Goal: Task Accomplishment & Management: Manage account settings

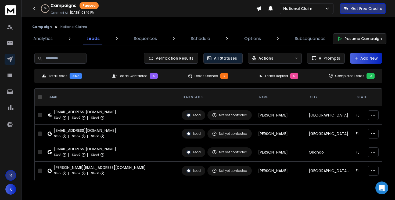
click at [222, 58] on p "All Statuses" at bounding box center [225, 58] width 23 height 5
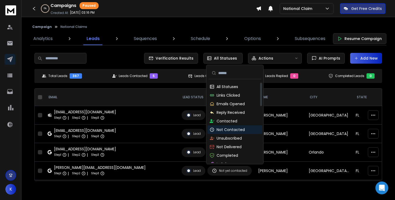
click at [230, 129] on p "Not Contacted" at bounding box center [231, 129] width 28 height 5
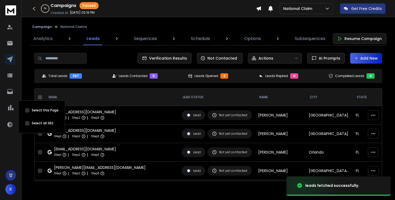
click at [40, 99] on button "Select this Page" at bounding box center [40, 97] width 4 height 4
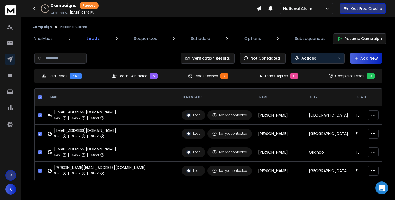
click at [327, 60] on div "Actions" at bounding box center [315, 58] width 41 height 5
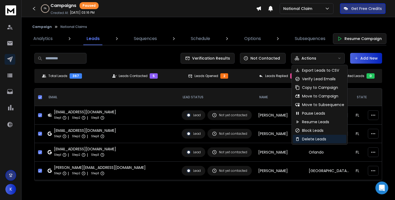
click at [315, 141] on p "Delete Leads" at bounding box center [314, 139] width 24 height 5
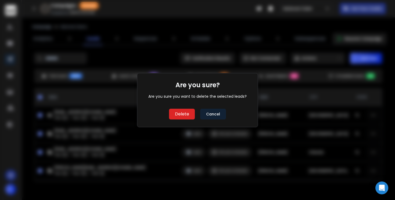
click at [218, 114] on button "Cancel" at bounding box center [213, 114] width 26 height 11
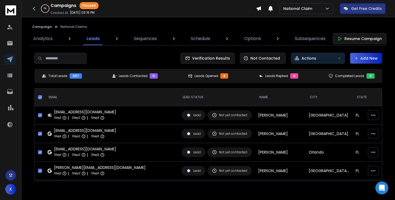
click at [316, 60] on p "Actions" at bounding box center [309, 58] width 15 height 5
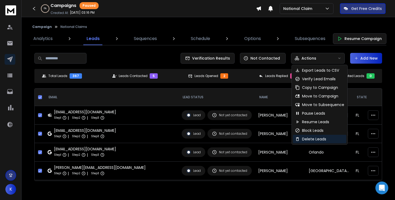
click at [308, 141] on p "Delete Leads" at bounding box center [314, 139] width 24 height 5
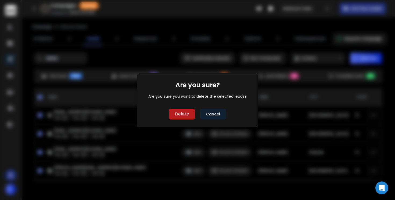
click at [183, 115] on button "Delete" at bounding box center [182, 114] width 26 height 11
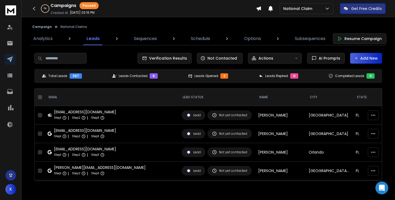
click at [360, 58] on button "Add New" at bounding box center [366, 58] width 32 height 11
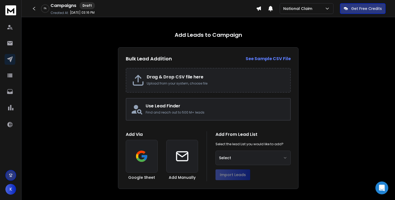
click at [159, 81] on p "Upload from your system, choose file" at bounding box center [216, 83] width 138 height 4
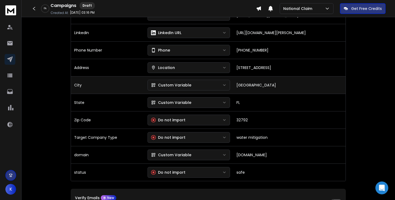
scroll to position [198, 0]
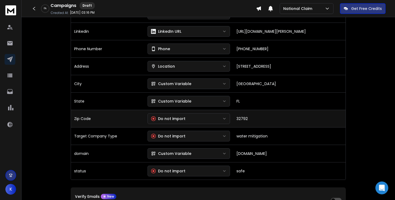
click at [178, 117] on div "Do not import" at bounding box center [168, 118] width 34 height 5
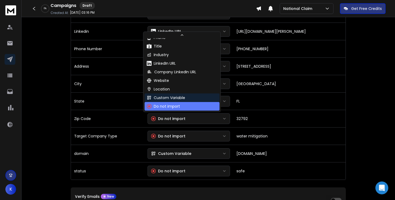
scroll to position [49, 0]
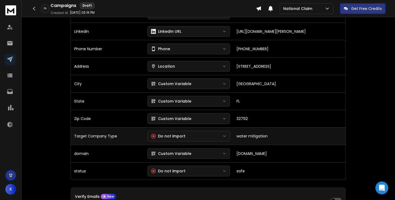
click at [162, 136] on div "Do not import" at bounding box center [168, 136] width 34 height 5
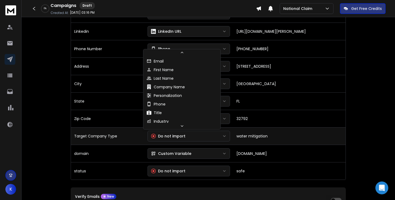
scroll to position [54, 0]
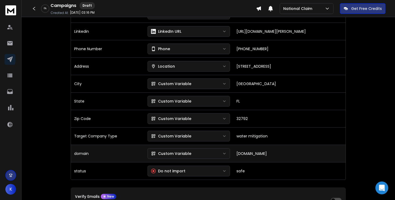
click at [164, 155] on div "Custom Variable" at bounding box center [171, 153] width 40 height 5
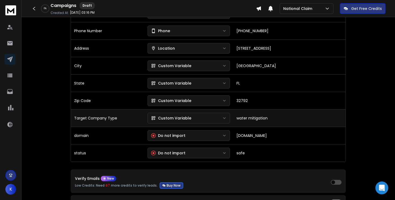
scroll to position [261, 0]
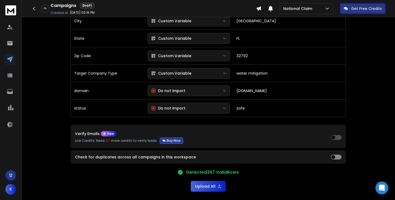
click at [209, 188] on button "Upload All" at bounding box center [208, 186] width 35 height 11
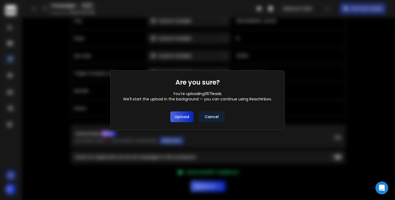
click at [183, 114] on button "Upload" at bounding box center [181, 117] width 23 height 11
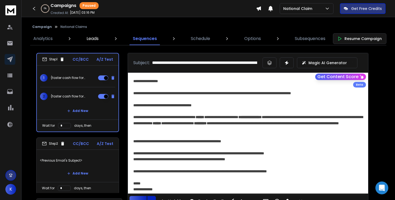
click at [99, 38] on p "Leads" at bounding box center [93, 38] width 12 height 6
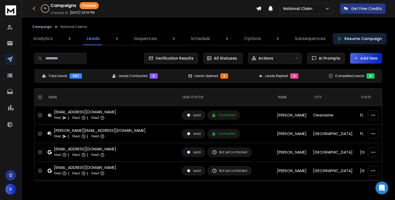
click at [343, 41] on button "Resume Campaign" at bounding box center [359, 38] width 53 height 11
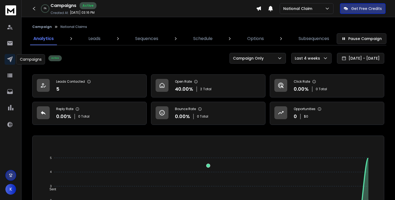
click at [9, 58] on icon at bounding box center [10, 59] width 6 height 6
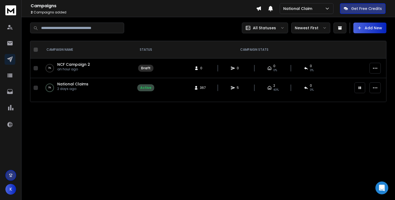
click at [15, 77] on div at bounding box center [11, 76] width 12 height 13
click at [10, 77] on icon at bounding box center [10, 75] width 6 height 6
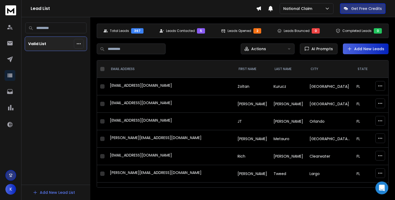
click at [81, 43] on icon "button" at bounding box center [78, 43] width 5 height 5
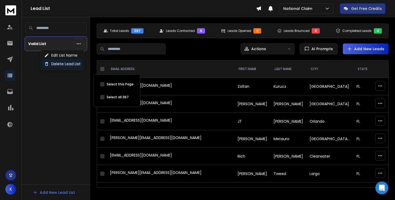
click at [101, 70] on button "Select this Page" at bounding box center [102, 69] width 4 height 4
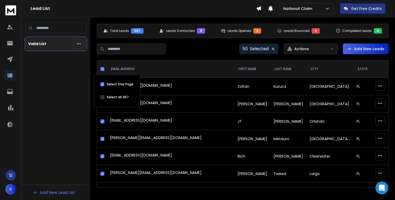
click at [102, 97] on button "Select this Page" at bounding box center [102, 97] width 4 height 4
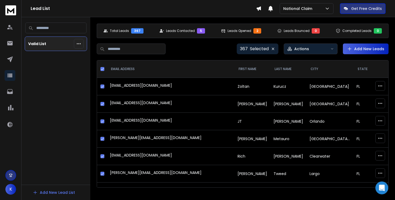
click at [327, 48] on div "Actions" at bounding box center [307, 48] width 41 height 5
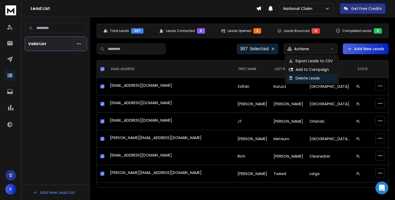
click at [311, 77] on p "Delete Leads" at bounding box center [308, 78] width 24 height 5
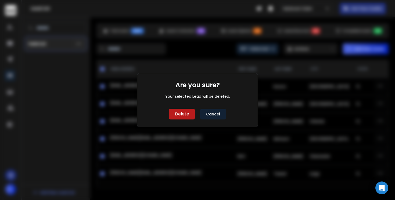
click at [186, 110] on button "Delete" at bounding box center [182, 114] width 26 height 11
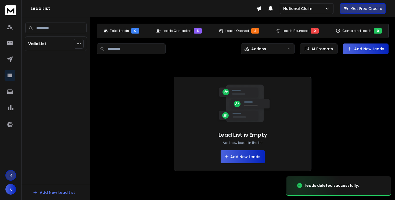
click at [235, 155] on button "Add New Leads" at bounding box center [243, 157] width 44 height 13
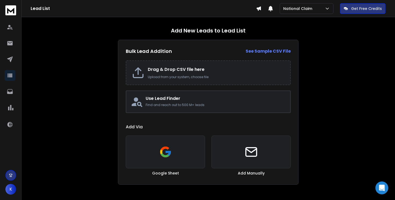
click at [168, 68] on h2 "Drag & Drop CSV file here" at bounding box center [216, 69] width 137 height 6
type input "**********"
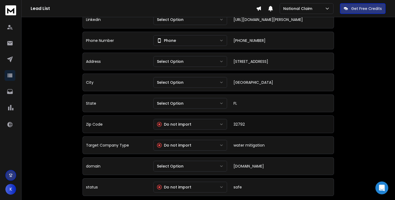
scroll to position [268, 0]
click at [183, 117] on td "Do not import" at bounding box center [190, 124] width 80 height 18
click at [180, 126] on div "Do not import" at bounding box center [174, 124] width 34 height 5
click at [170, 142] on div "Do not import" at bounding box center [173, 144] width 34 height 5
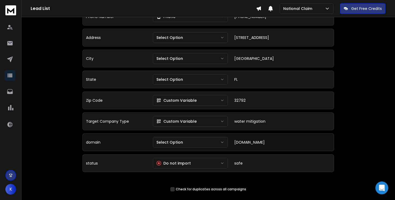
scroll to position [300, 0]
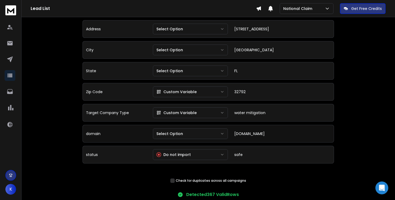
click at [173, 130] on button "Select Option" at bounding box center [190, 134] width 75 height 11
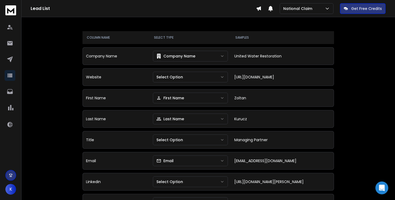
scroll to position [117, 0]
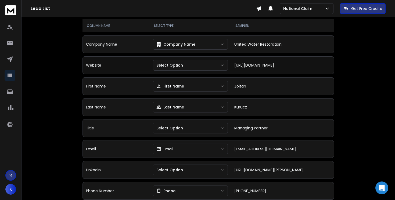
click at [161, 63] on button "Select Option" at bounding box center [190, 65] width 75 height 11
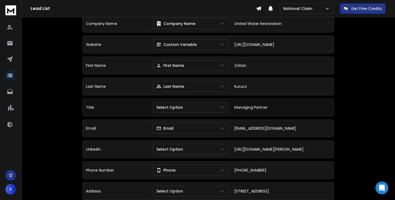
scroll to position [140, 0]
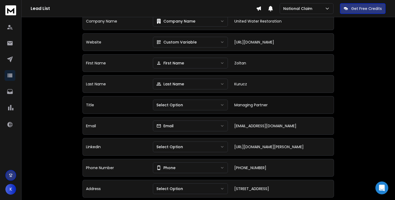
click at [176, 108] on button "Select Option" at bounding box center [190, 105] width 75 height 11
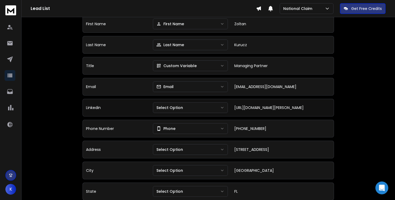
scroll to position [182, 0]
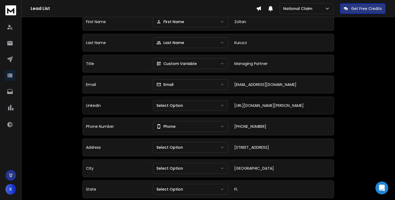
click at [169, 106] on button "Select Option" at bounding box center [190, 105] width 75 height 11
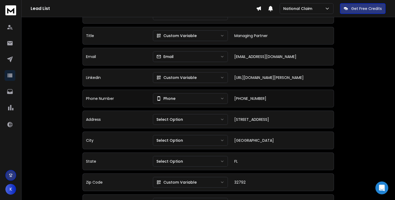
scroll to position [210, 0]
click at [175, 117] on button "Select Option" at bounding box center [190, 119] width 75 height 11
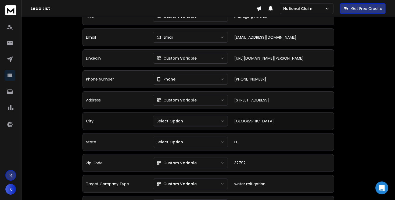
scroll to position [241, 0]
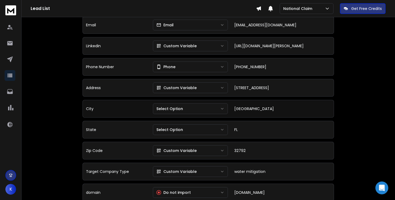
click at [172, 111] on button "Select Option" at bounding box center [190, 109] width 75 height 11
click at [177, 128] on button "Select Option" at bounding box center [190, 129] width 75 height 11
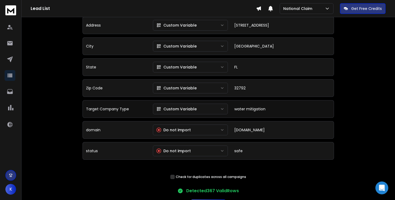
scroll to position [331, 0]
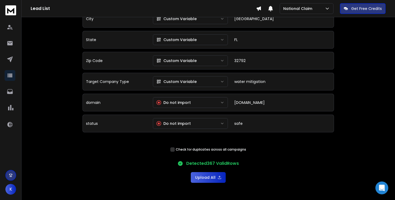
click at [199, 177] on button "Upload All" at bounding box center [208, 177] width 35 height 11
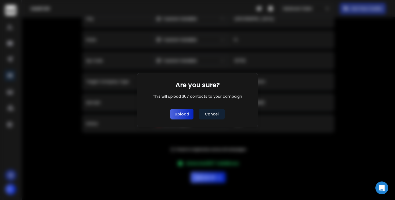
click at [183, 119] on button "Upload" at bounding box center [181, 114] width 23 height 11
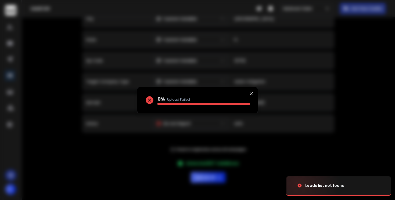
click at [252, 95] on icon at bounding box center [251, 94] width 4 height 4
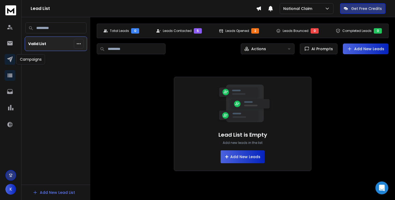
click at [10, 58] on icon at bounding box center [10, 59] width 6 height 6
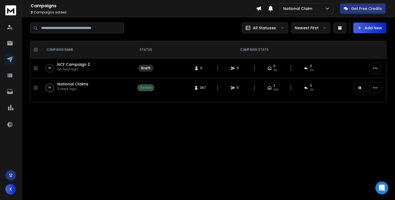
click at [66, 83] on span "National Claims" at bounding box center [72, 83] width 31 height 5
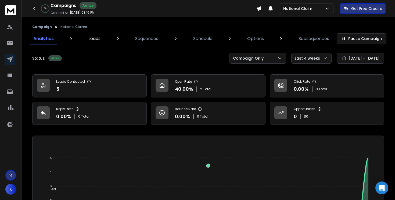
click at [88, 40] on p "Leads" at bounding box center [94, 38] width 12 height 6
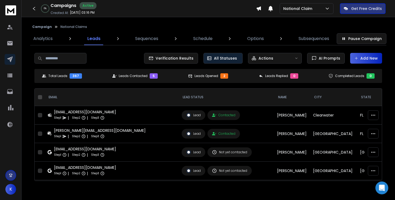
click at [237, 60] on p "All Statuses" at bounding box center [225, 58] width 23 height 5
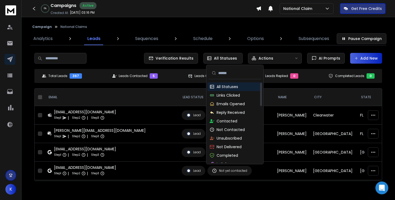
click at [223, 87] on p "All Statuses" at bounding box center [228, 86] width 22 height 5
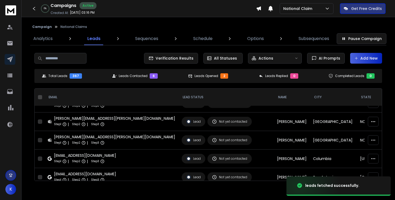
scroll to position [857, 0]
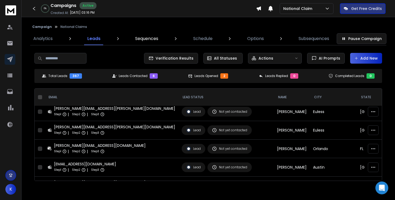
click at [151, 34] on link "Sequences" at bounding box center [147, 38] width 30 height 13
click at [152, 41] on p "Sequences" at bounding box center [146, 38] width 23 height 6
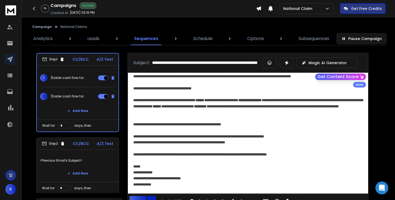
scroll to position [16, 0]
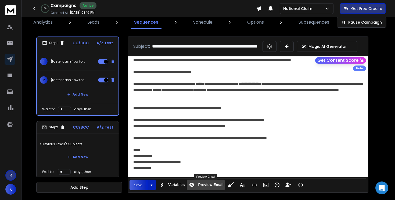
click at [198, 182] on div "Preview Email" at bounding box center [206, 185] width 38 height 9
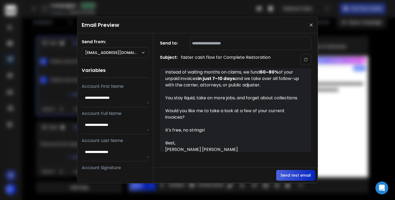
scroll to position [70, 0]
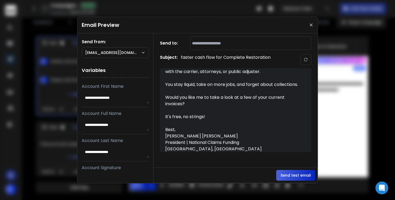
click at [311, 24] on icon at bounding box center [311, 25] width 4 height 4
